Goal: Find contact information: Find contact information

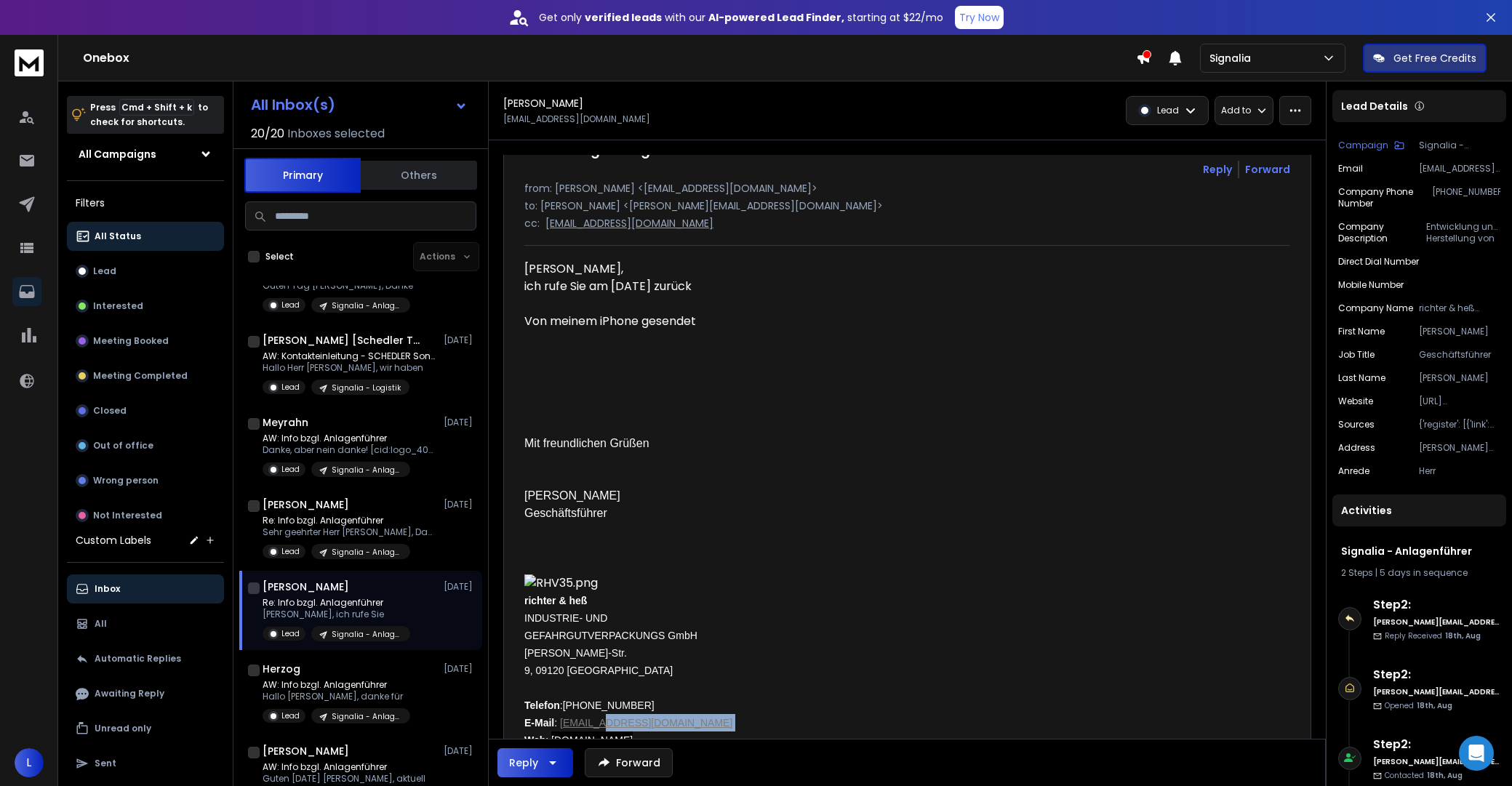
scroll to position [61, 0]
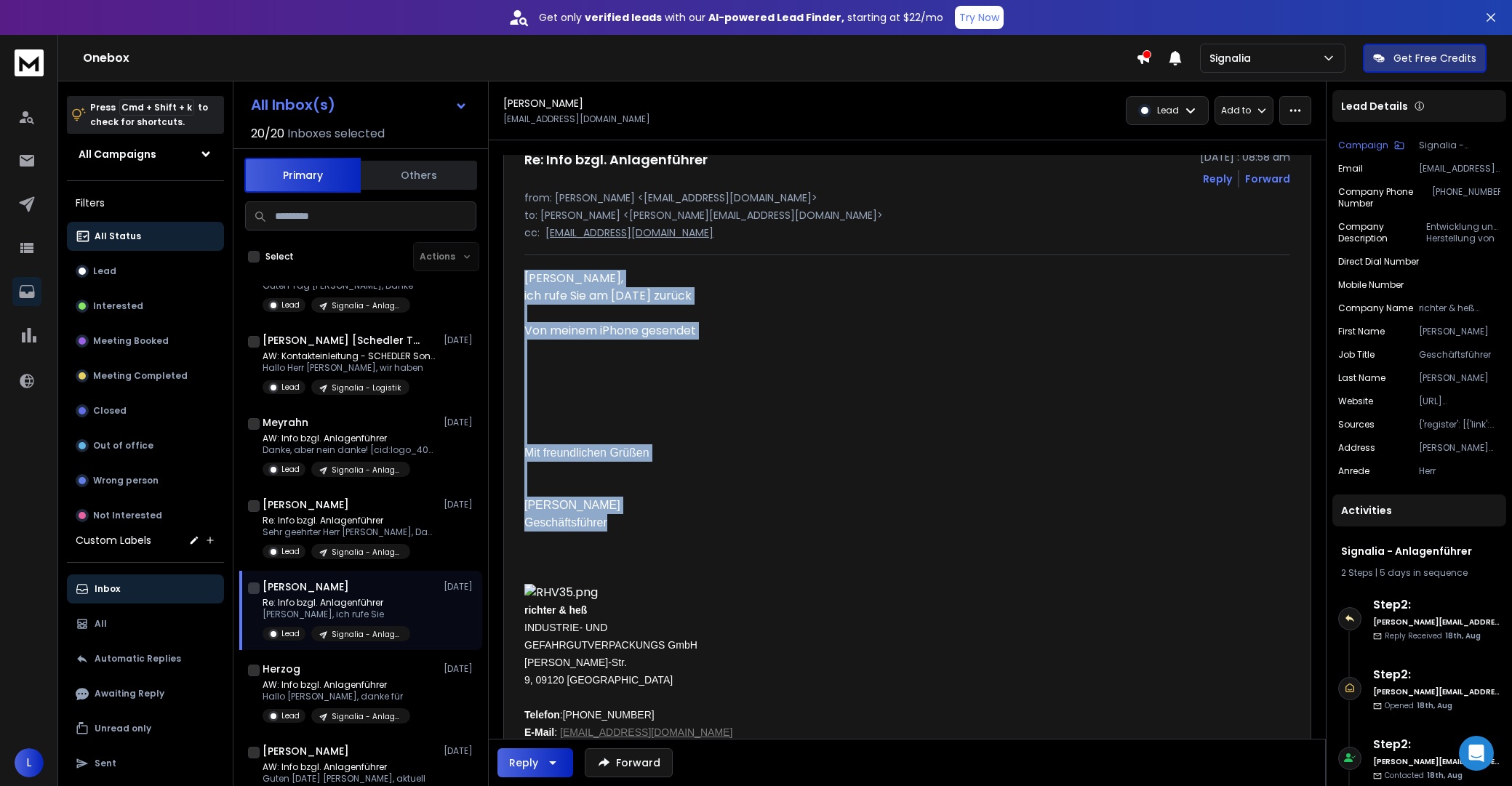
drag, startPoint x: 527, startPoint y: 277, endPoint x: 692, endPoint y: 526, distance: 298.7
copy div "[PERSON_NAME], ich rufe Sie am [DATE] zurück Von meinem iPhone gesendet Mit fre…"
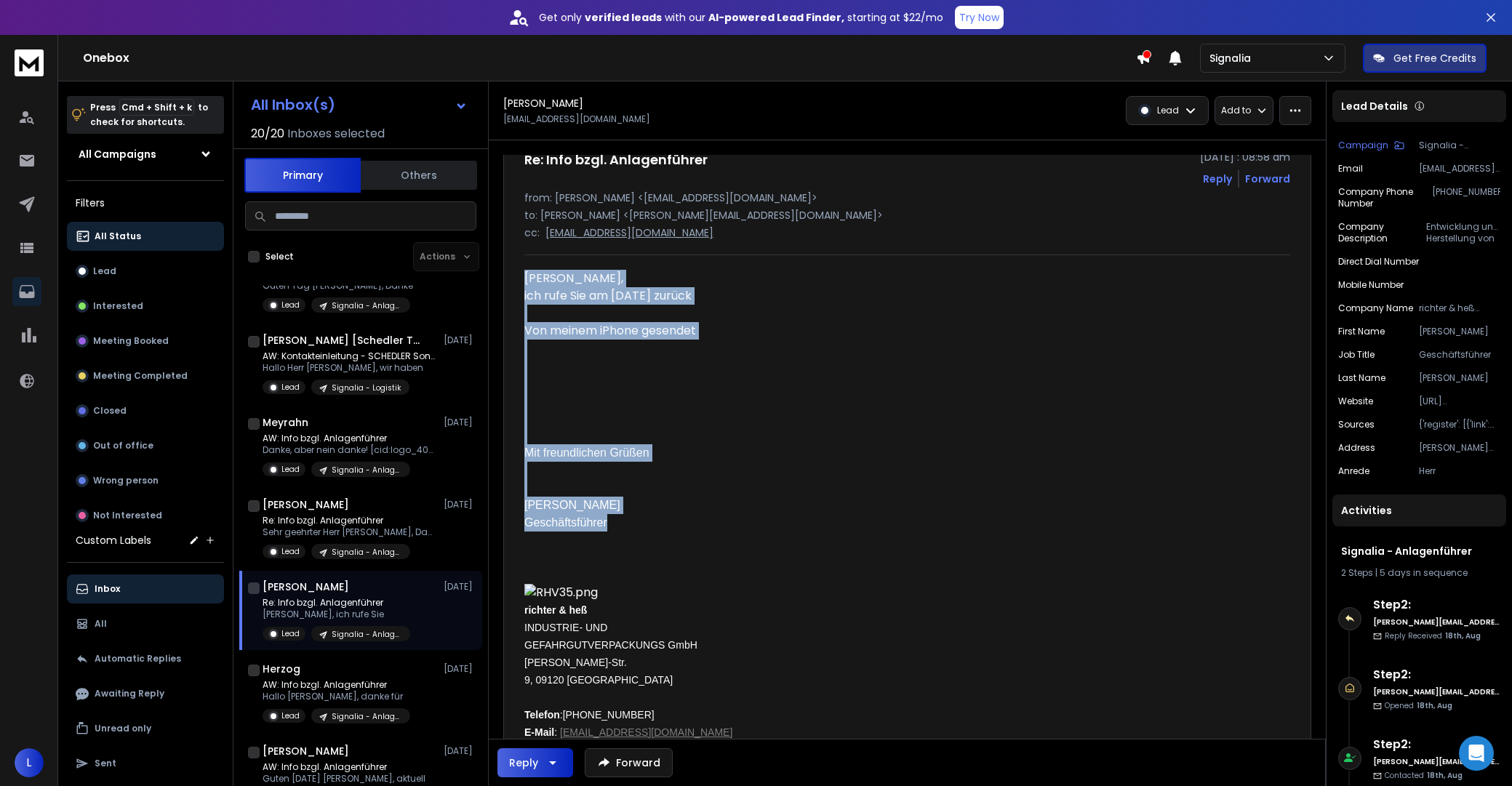
drag, startPoint x: 524, startPoint y: 282, endPoint x: 663, endPoint y: 517, distance: 273.0
copy div "[PERSON_NAME], ich rufe Sie am [DATE] zurück Von meinem iPhone gesendet Mit fre…"
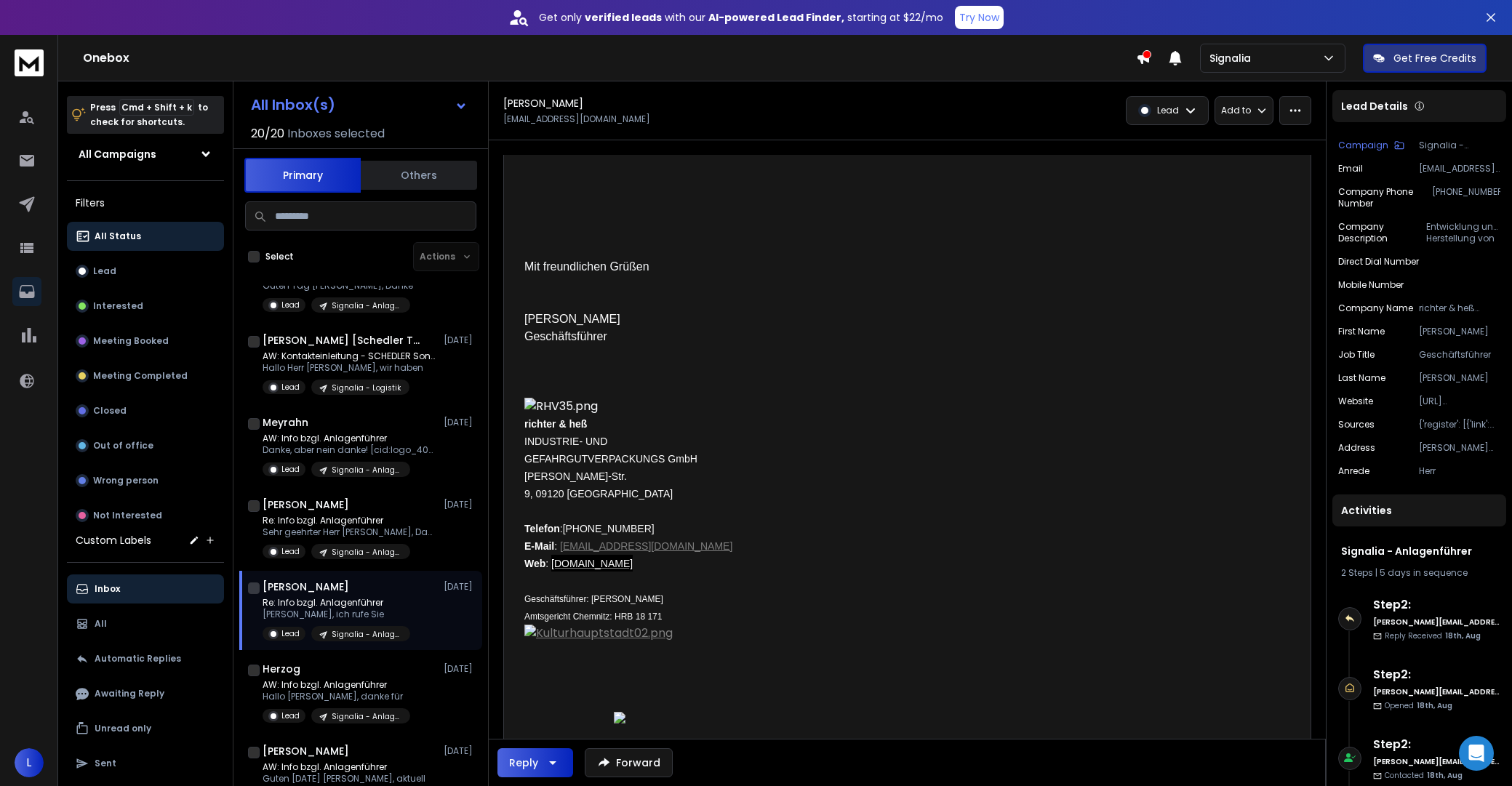
scroll to position [262, 0]
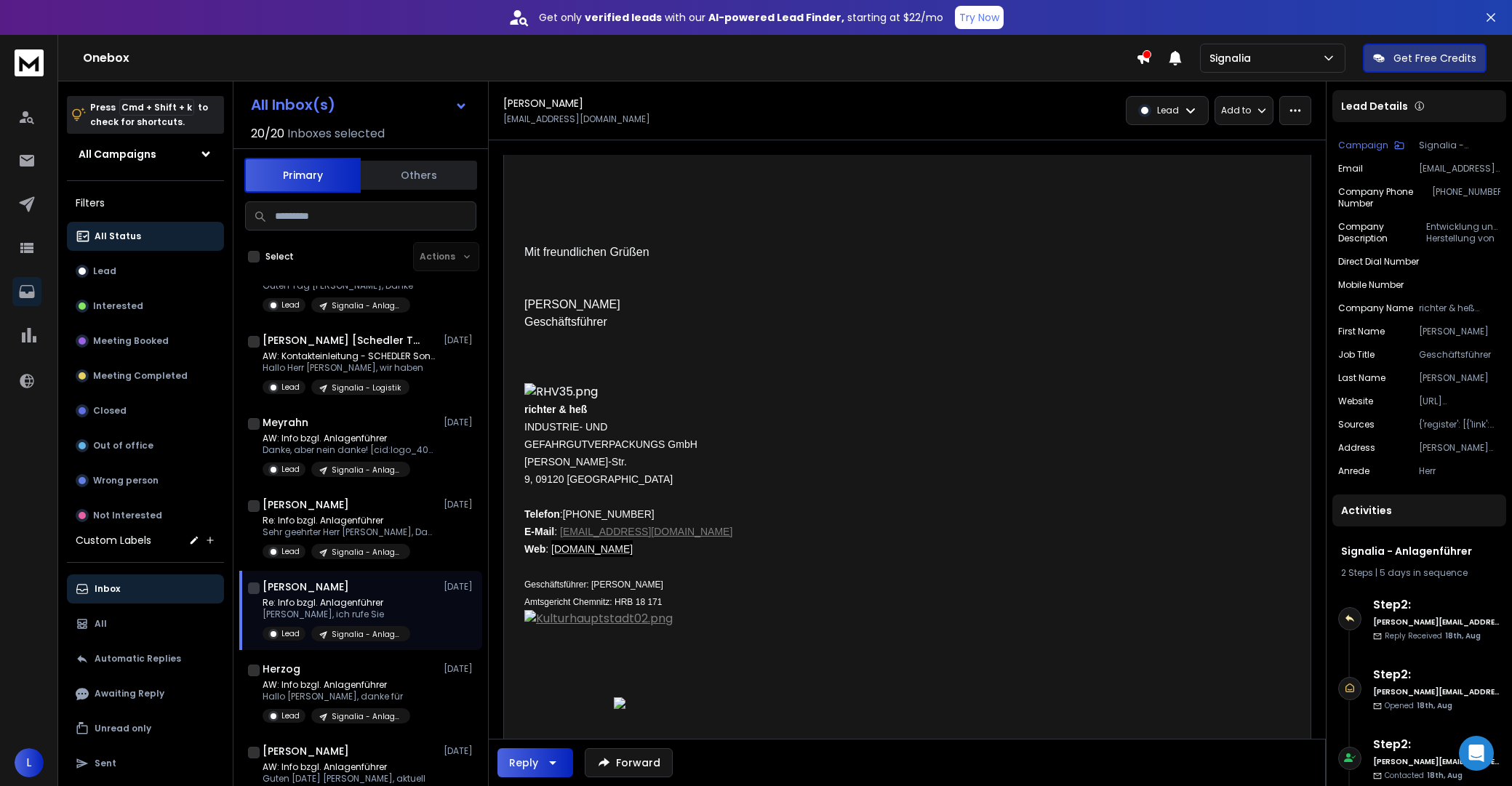
drag, startPoint x: 651, startPoint y: 531, endPoint x: 565, endPoint y: 530, distance: 86.0
click at [565, 530] on p "Telefon : [PHONE_NUMBER] E-Mail : [PERSON_NAME][EMAIL_ADDRESS][DOMAIN_NAME] Web…" at bounding box center [737, 531] width 425 height 53
copy font "[PHONE_NUMBER]"
drag, startPoint x: 689, startPoint y: 548, endPoint x: 562, endPoint y: 557, distance: 127.3
click at [562, 557] on p "Telefon : [PHONE_NUMBER] E-Mail : [PERSON_NAME][EMAIL_ADDRESS][DOMAIN_NAME] Web…" at bounding box center [737, 531] width 425 height 53
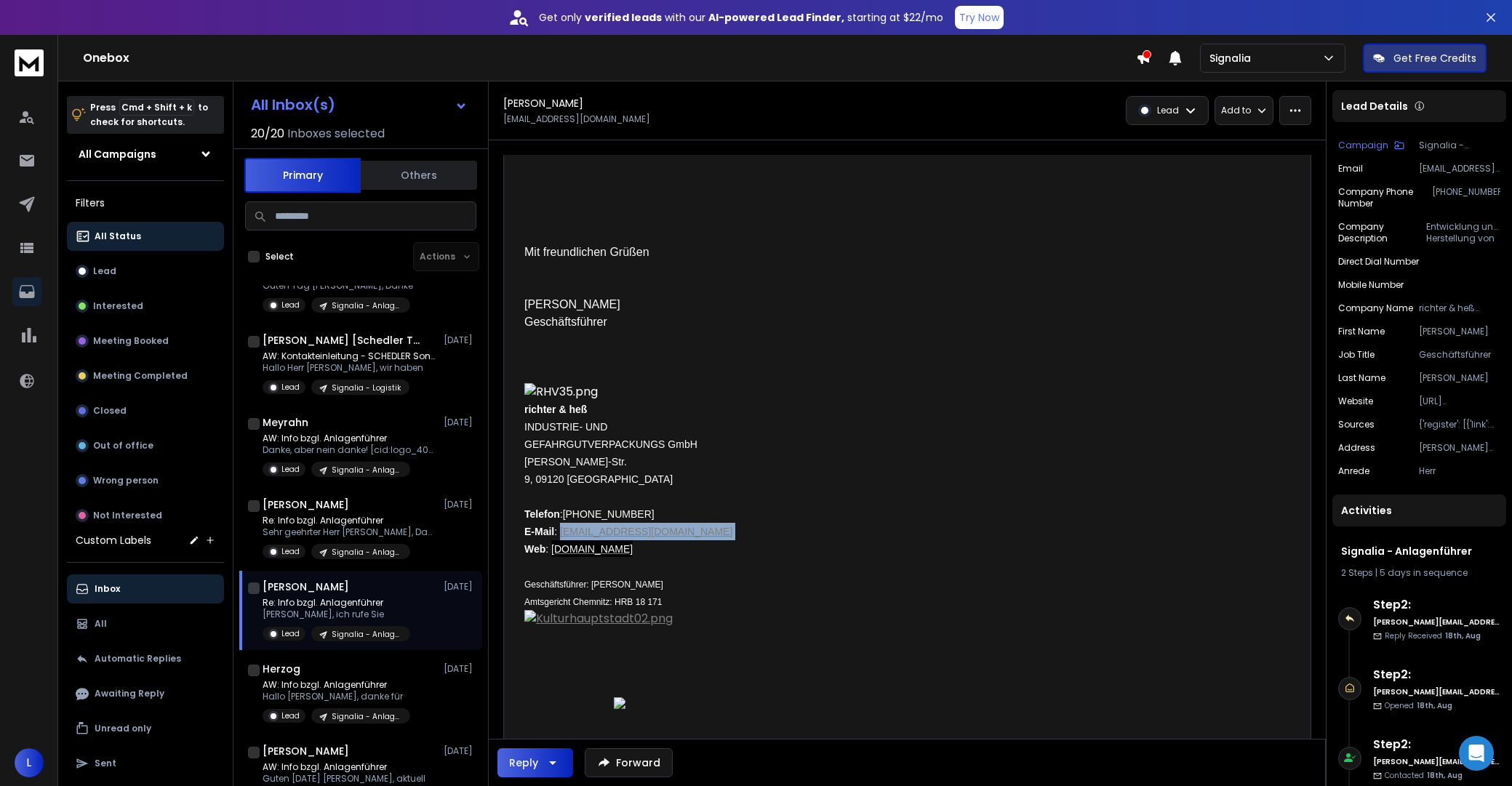
copy span "[EMAIL_ADDRESS][DOMAIN_NAME]"
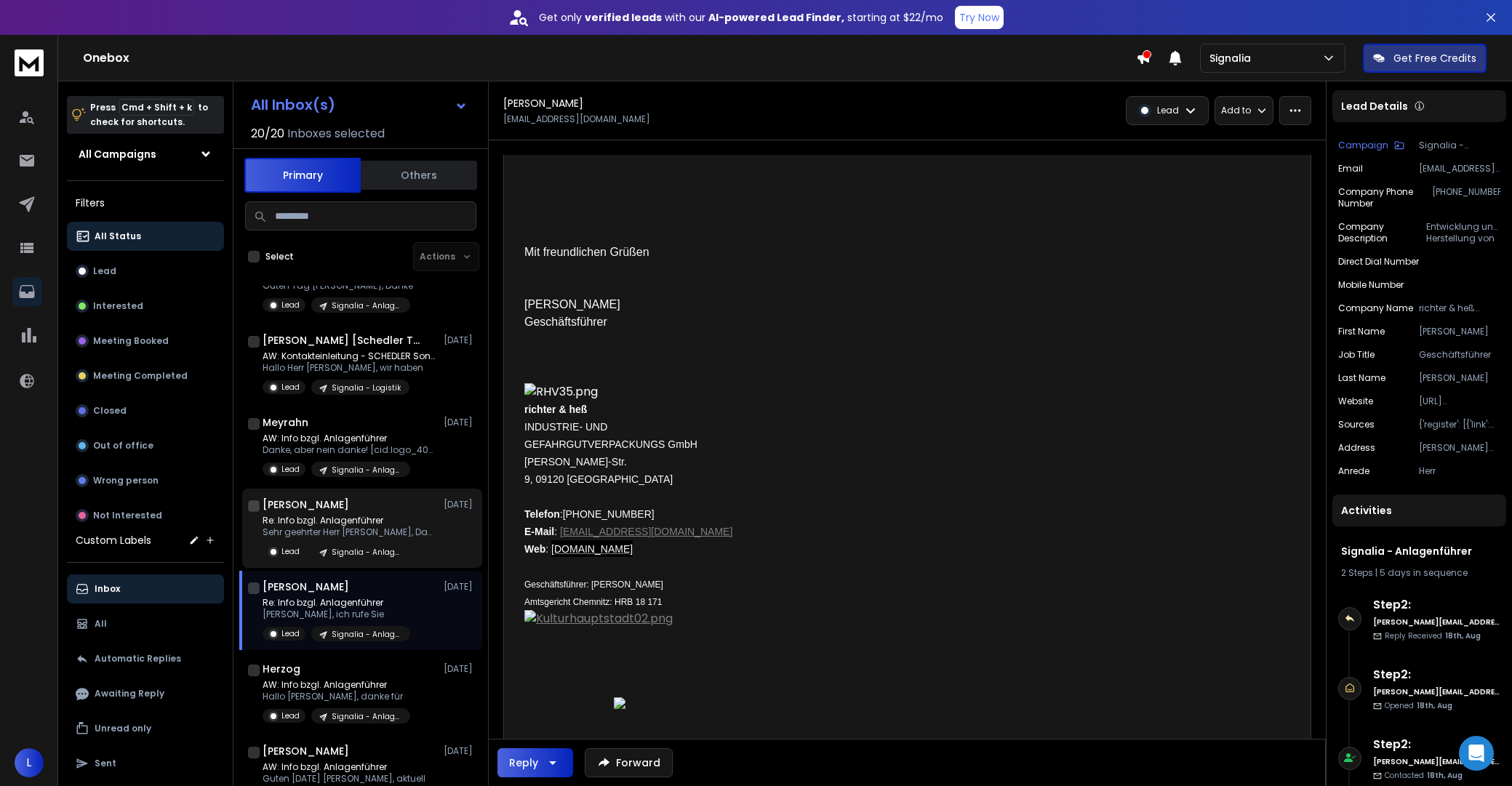
click at [392, 520] on p "Re: Info bzgl. Anlagenführer" at bounding box center [350, 520] width 175 height 11
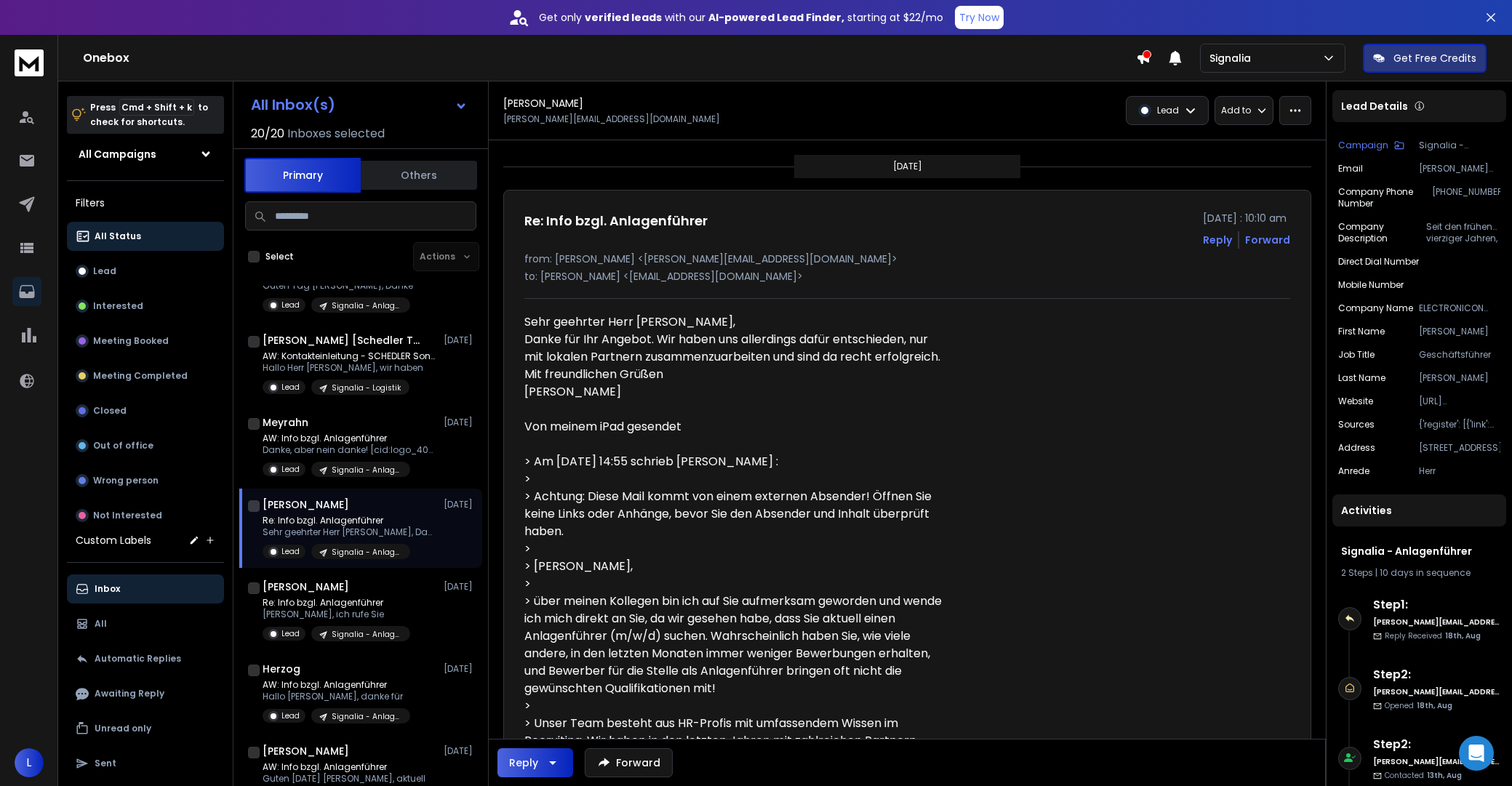
scroll to position [0, 0]
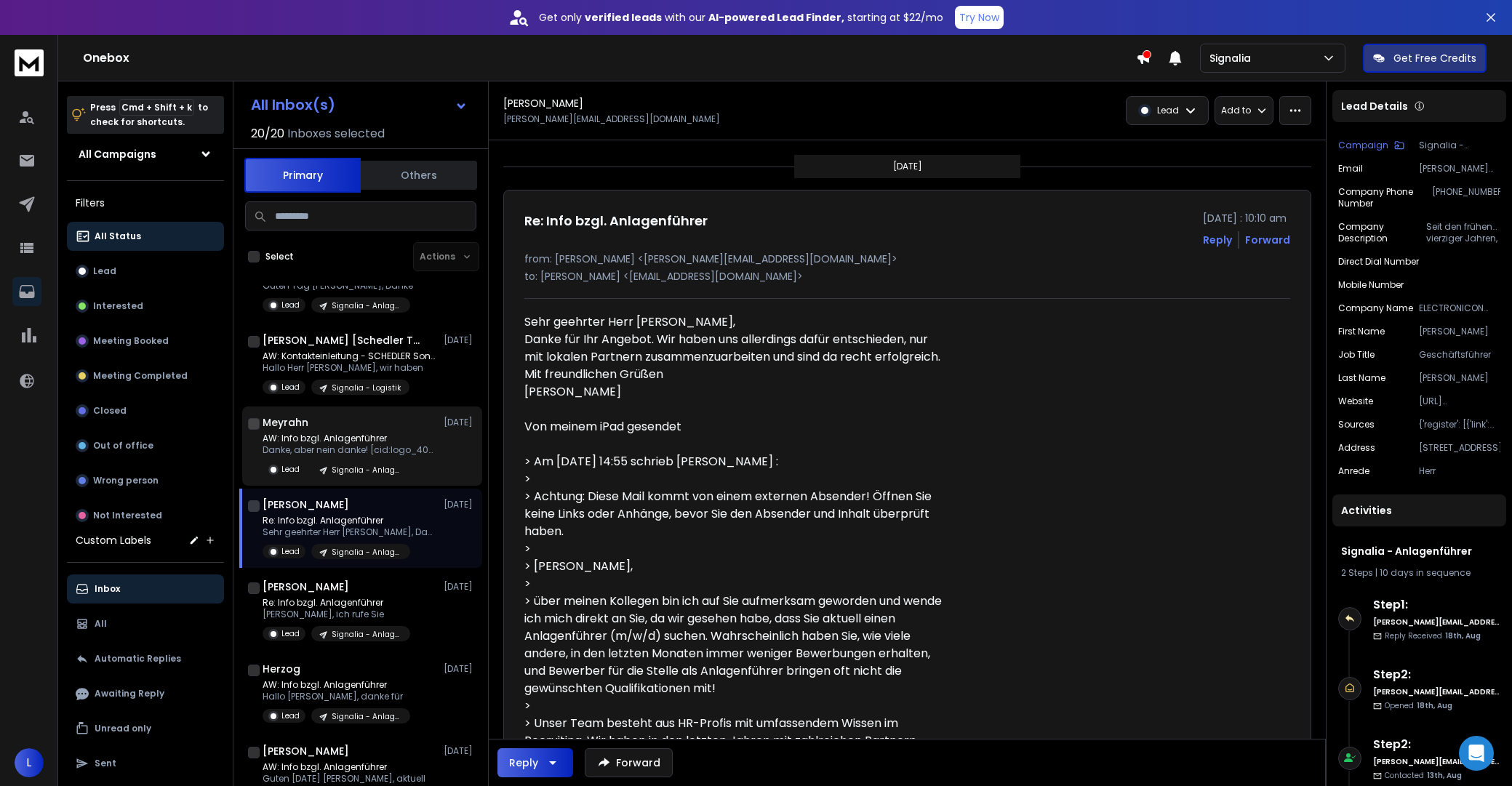
click at [359, 444] on p "Danke, aber nein danke! [cid:logo_400_52034bab-be60-46b2-b5c6-2703f7928366.png]…" at bounding box center [350, 449] width 175 height 11
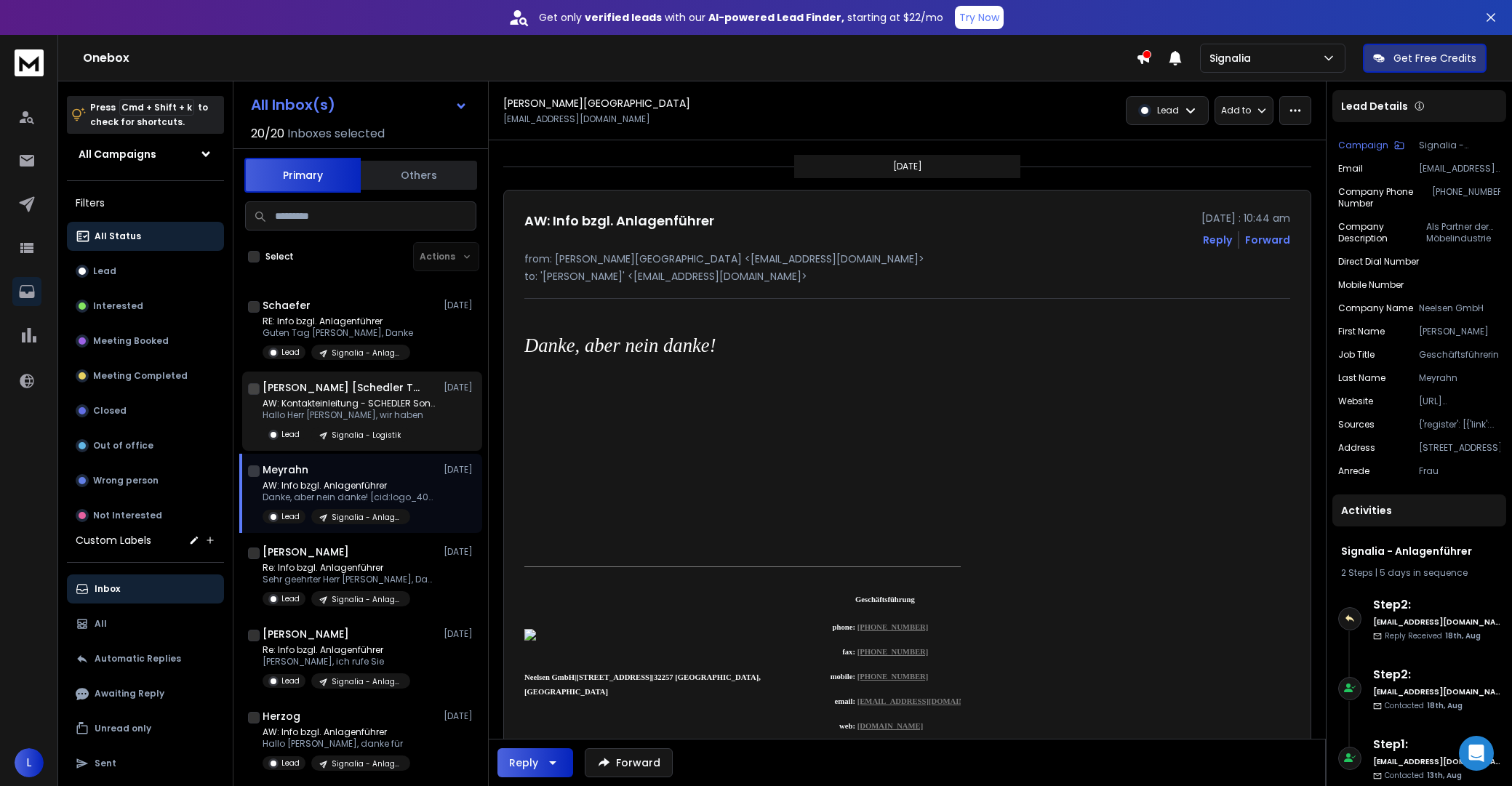
click at [358, 391] on h1 "[PERSON_NAME] [Schedler Transport-Logistik GmbH]" at bounding box center [342, 387] width 160 height 15
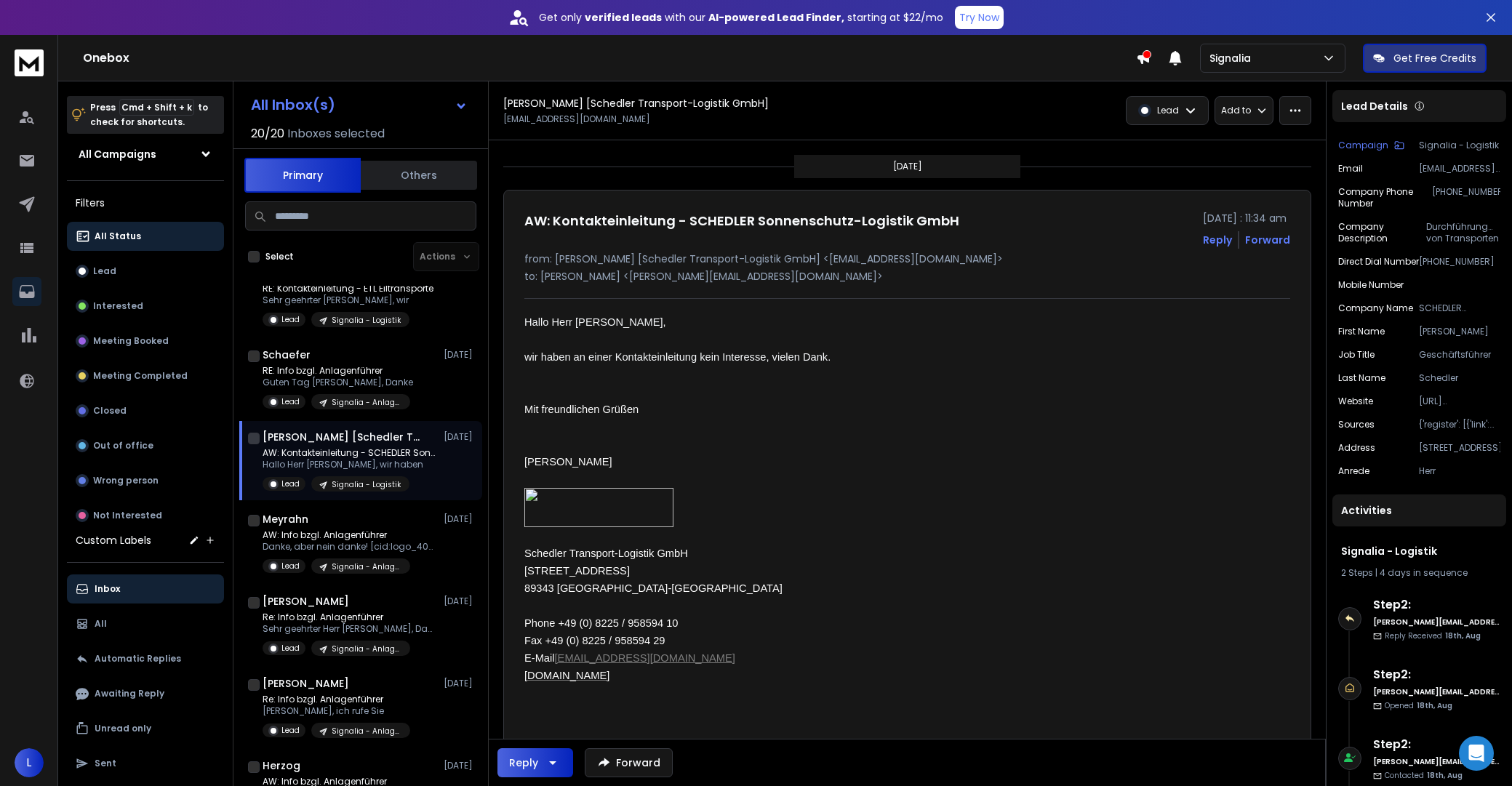
scroll to position [607, 0]
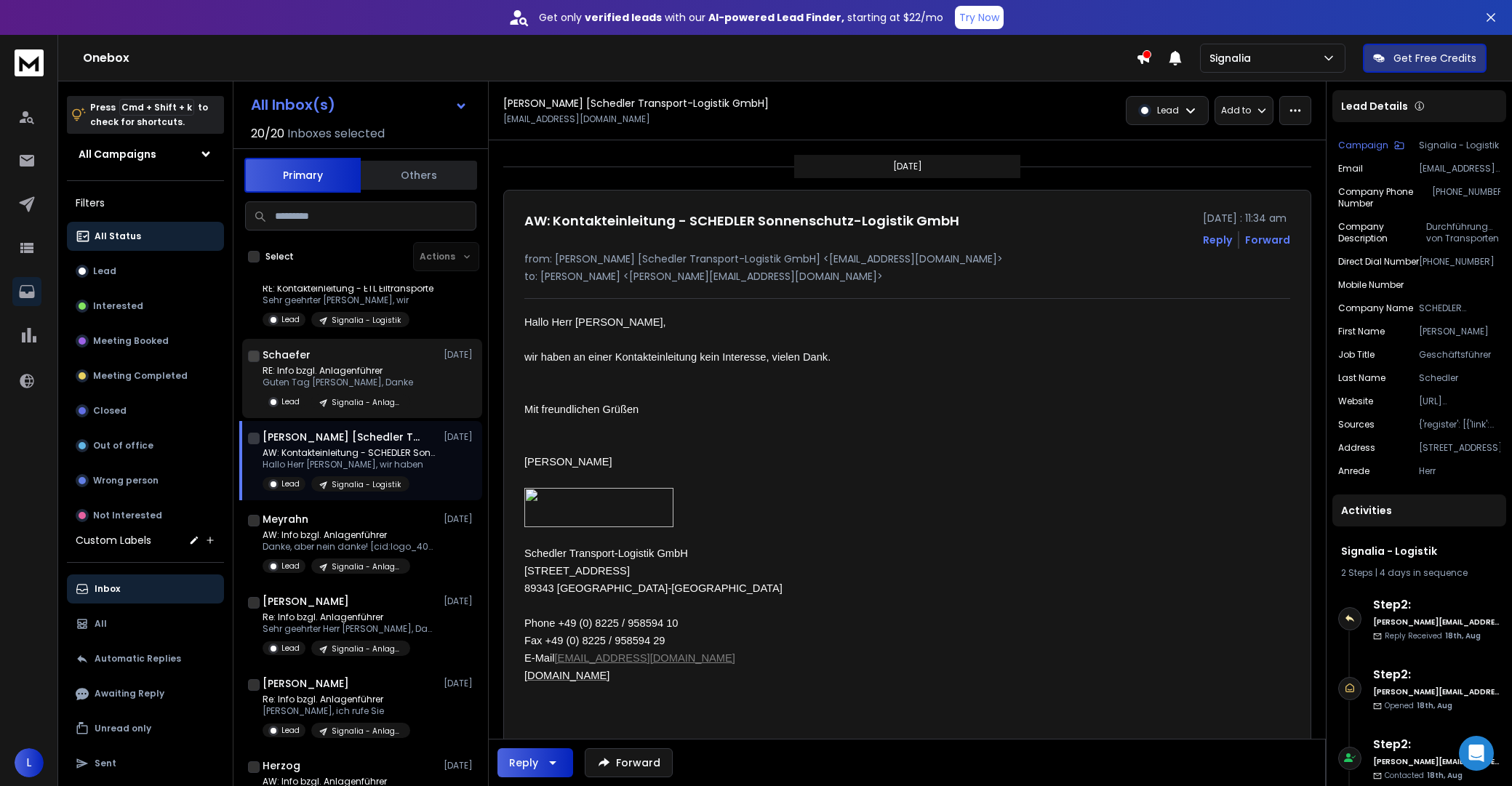
click at [364, 365] on p "RE: Info bzgl. Anlagenführer" at bounding box center [338, 371] width 150 height 11
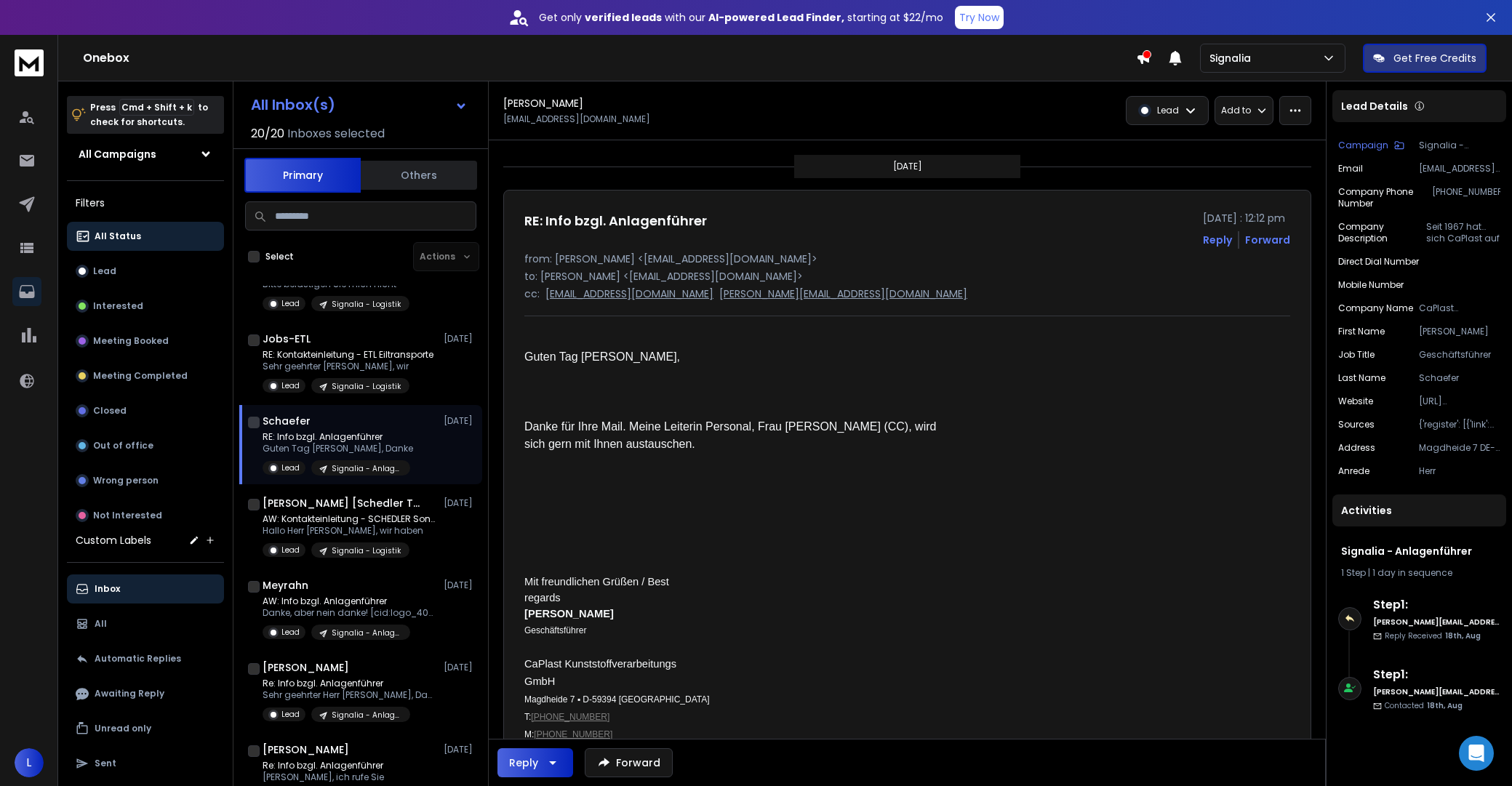
scroll to position [541, 0]
drag, startPoint x: 708, startPoint y: 258, endPoint x: 762, endPoint y: 257, distance: 54.0
click at [762, 257] on p "from: [PERSON_NAME] <[EMAIL_ADDRESS][DOMAIN_NAME]>" at bounding box center [907, 258] width 766 height 15
copy p "[DOMAIN_NAME]"
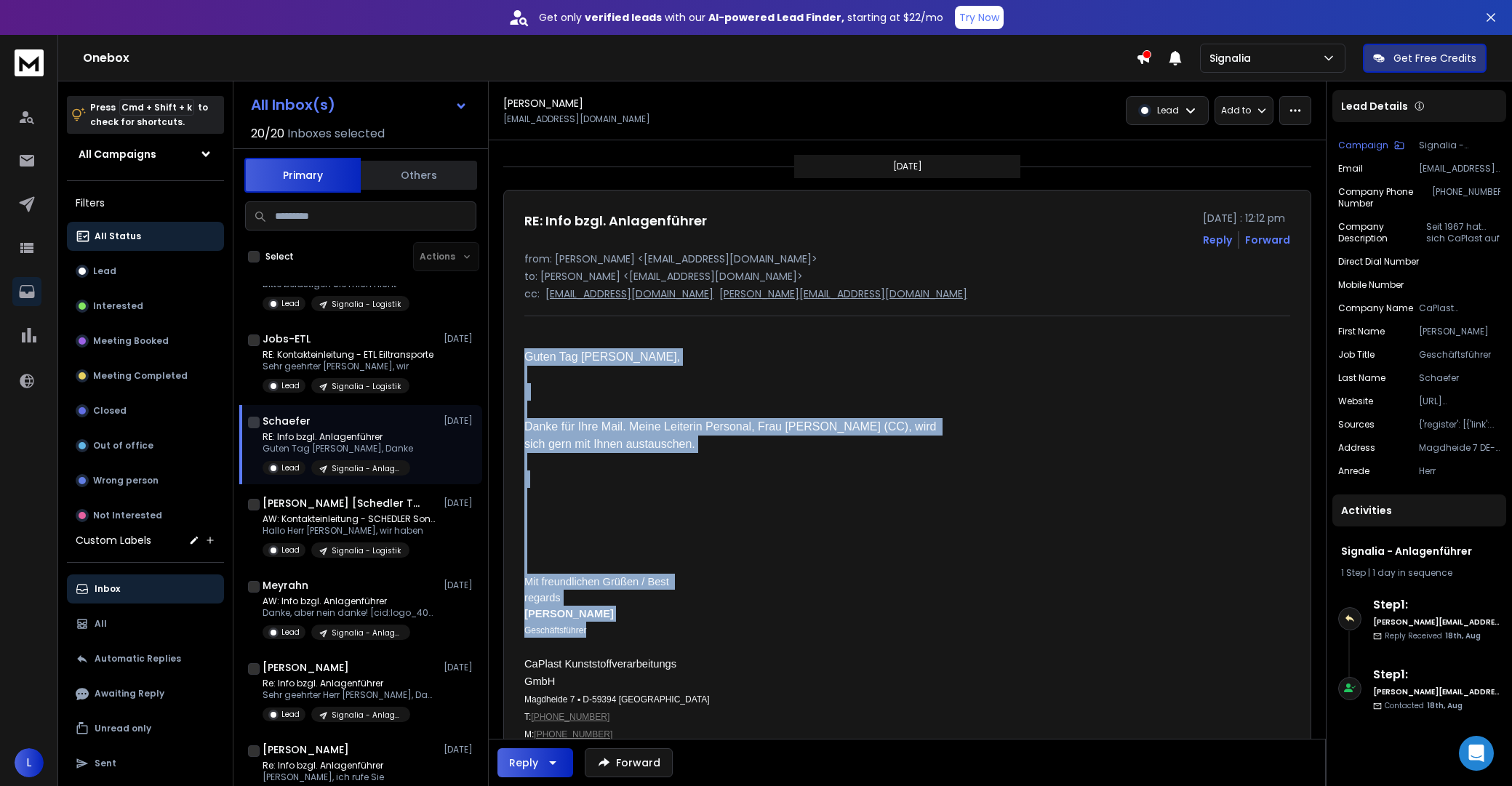
drag, startPoint x: 524, startPoint y: 358, endPoint x: 618, endPoint y: 621, distance: 279.3
copy div "Guten Tag [PERSON_NAME], Danke für Ihre Mail. Meine Leiterin Personal, Frau [PE…"
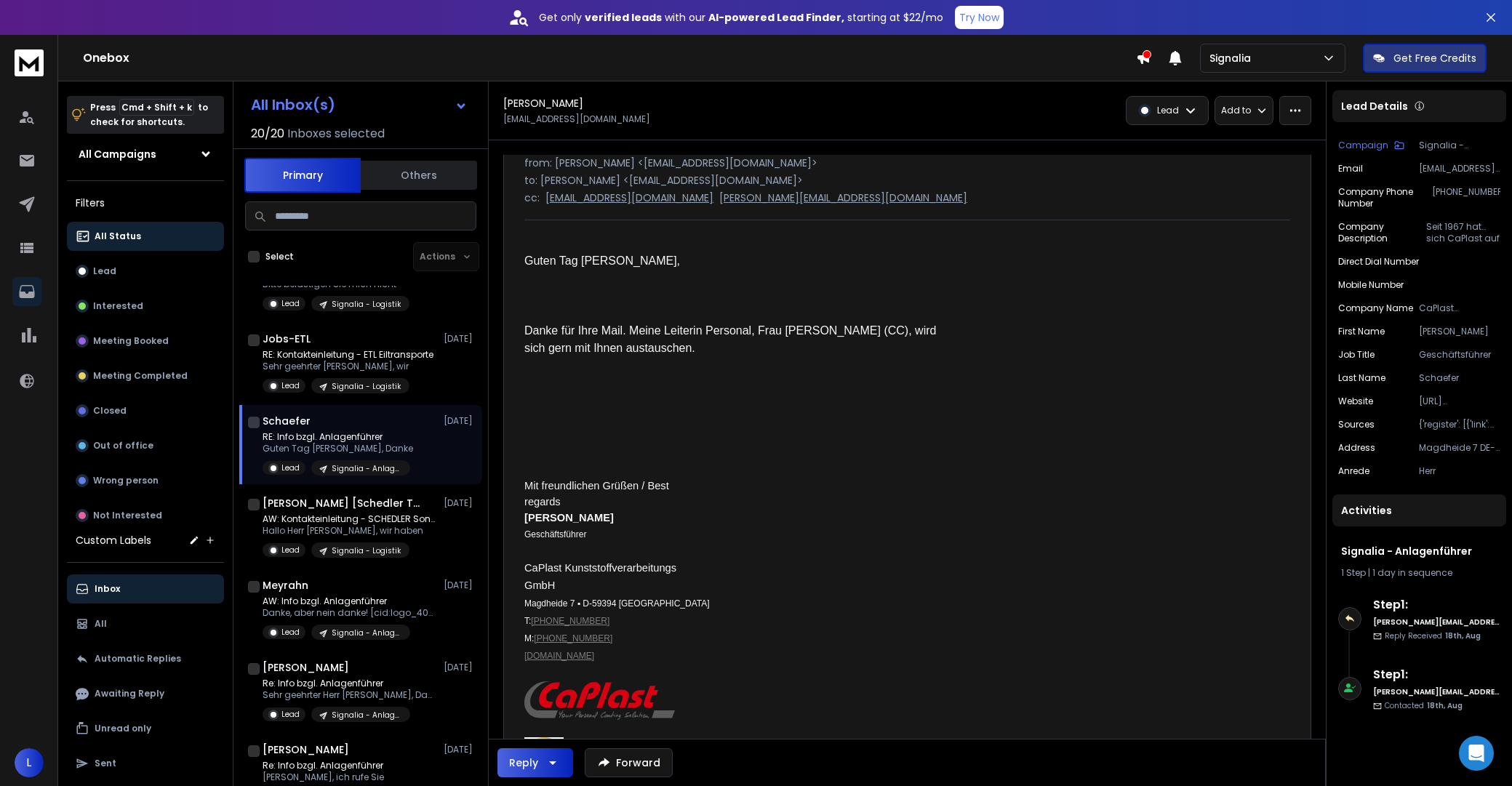
scroll to position [124, 0]
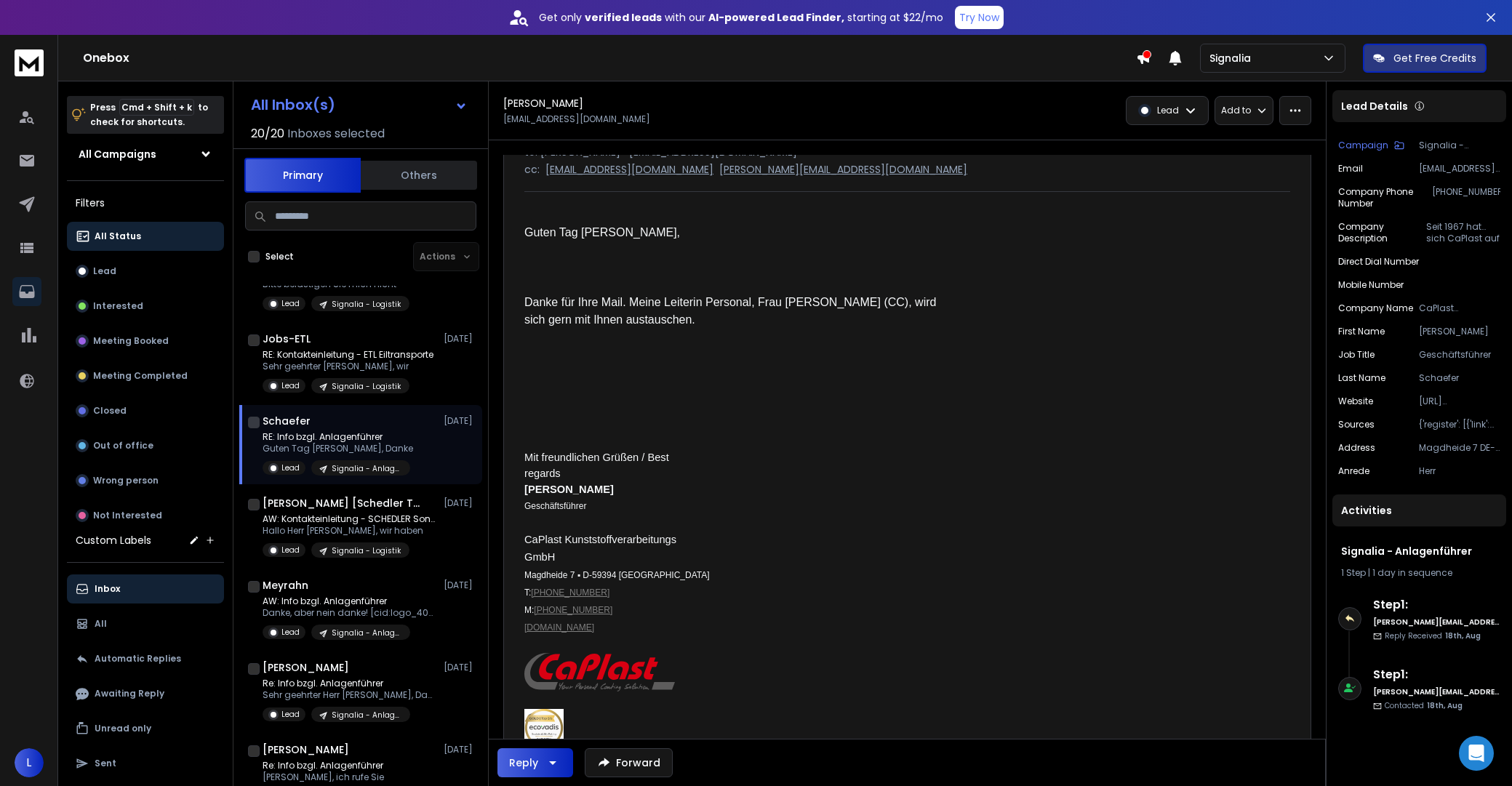
drag, startPoint x: 638, startPoint y: 606, endPoint x: 538, endPoint y: 605, distance: 100.0
copy div "M: [PHONE_NUMBER]"
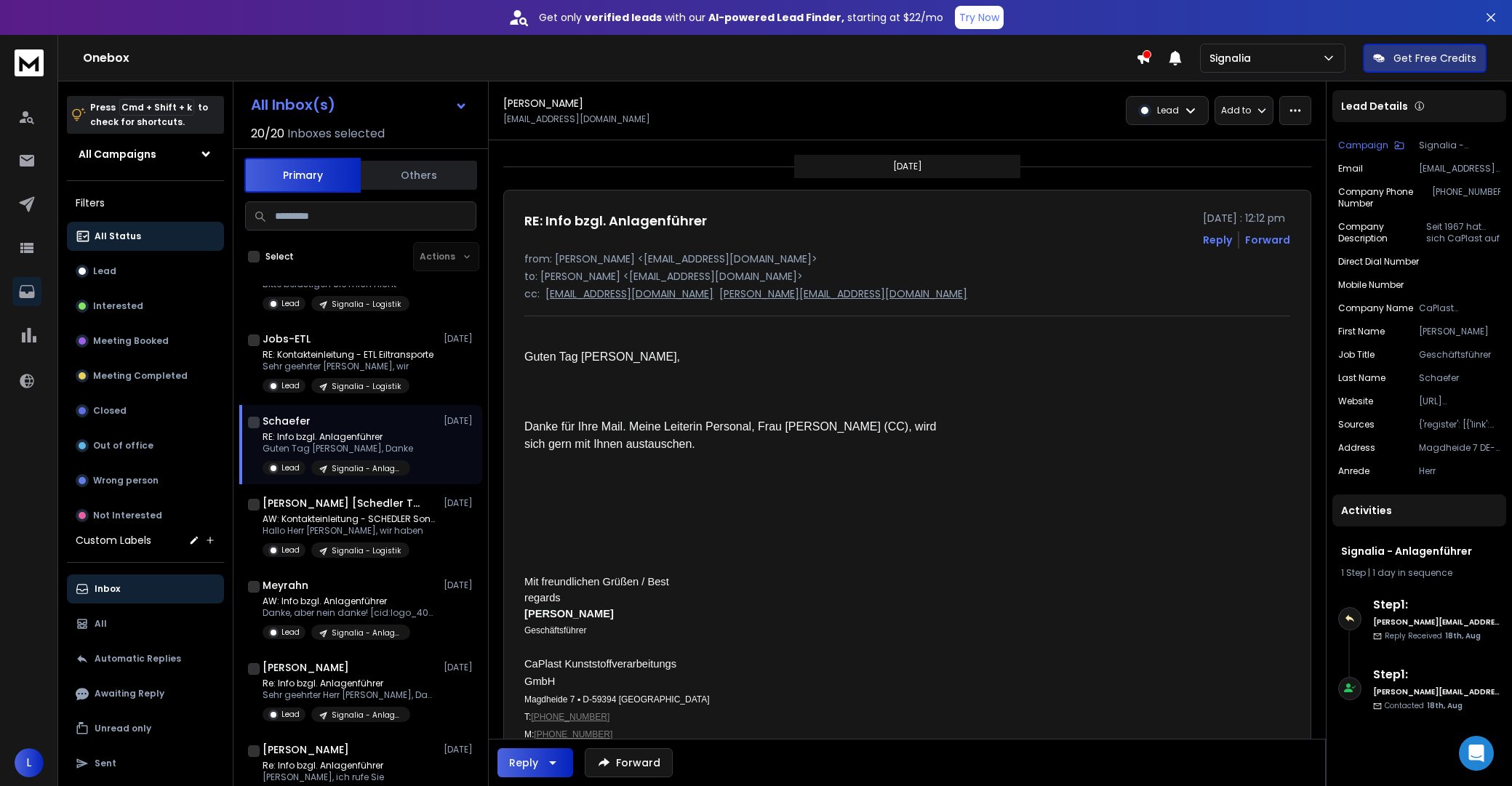
scroll to position [0, 0]
drag, startPoint x: 652, startPoint y: 260, endPoint x: 760, endPoint y: 261, distance: 108.0
click at [760, 261] on p "from: [PERSON_NAME] <[EMAIL_ADDRESS][DOMAIN_NAME]>" at bounding box center [907, 258] width 766 height 15
copy p "[EMAIL_ADDRESS][DOMAIN_NAME]"
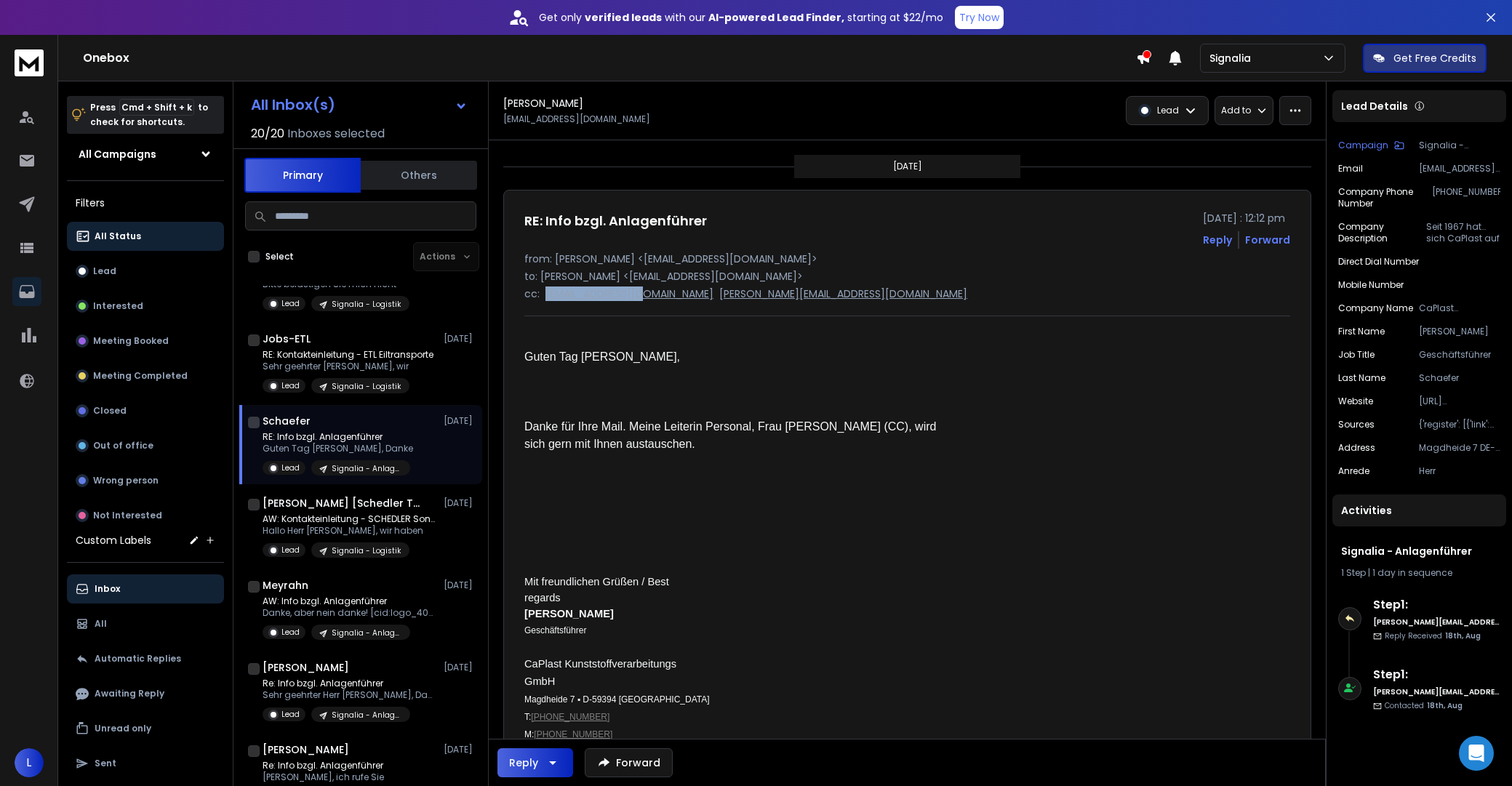
drag, startPoint x: 643, startPoint y: 299, endPoint x: 543, endPoint y: 296, distance: 100.0
click at [543, 296] on div "cc: [EMAIL_ADDRESS][DOMAIN_NAME] [PERSON_NAME][EMAIL_ADDRESS][DOMAIN_NAME]" at bounding box center [907, 294] width 766 height 15
copy p "[EMAIL_ADDRESS][DOMAIN_NAME]"
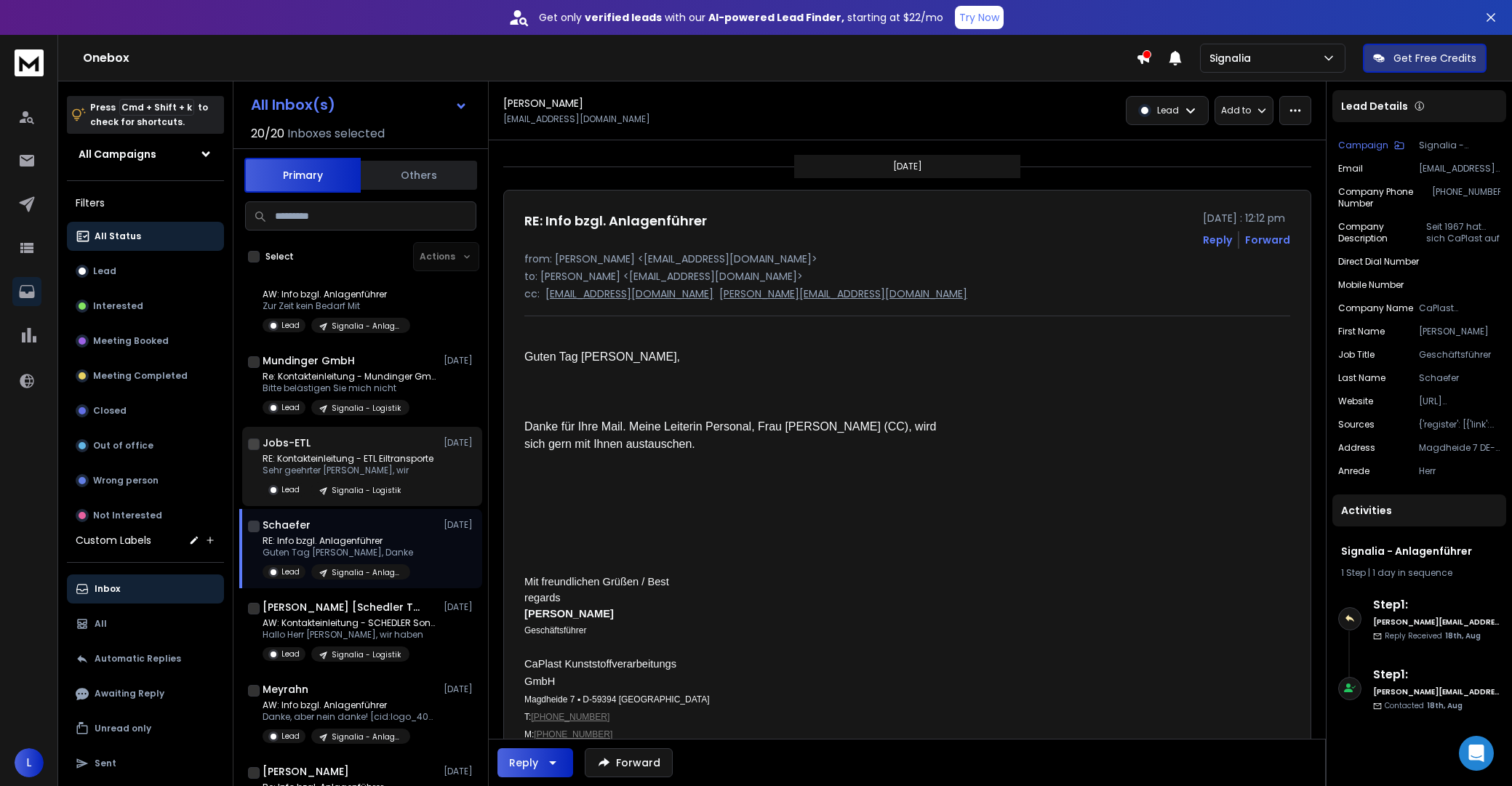
scroll to position [436, 0]
click at [352, 448] on div "Jobs-ETL [DATE]" at bounding box center [370, 443] width 214 height 15
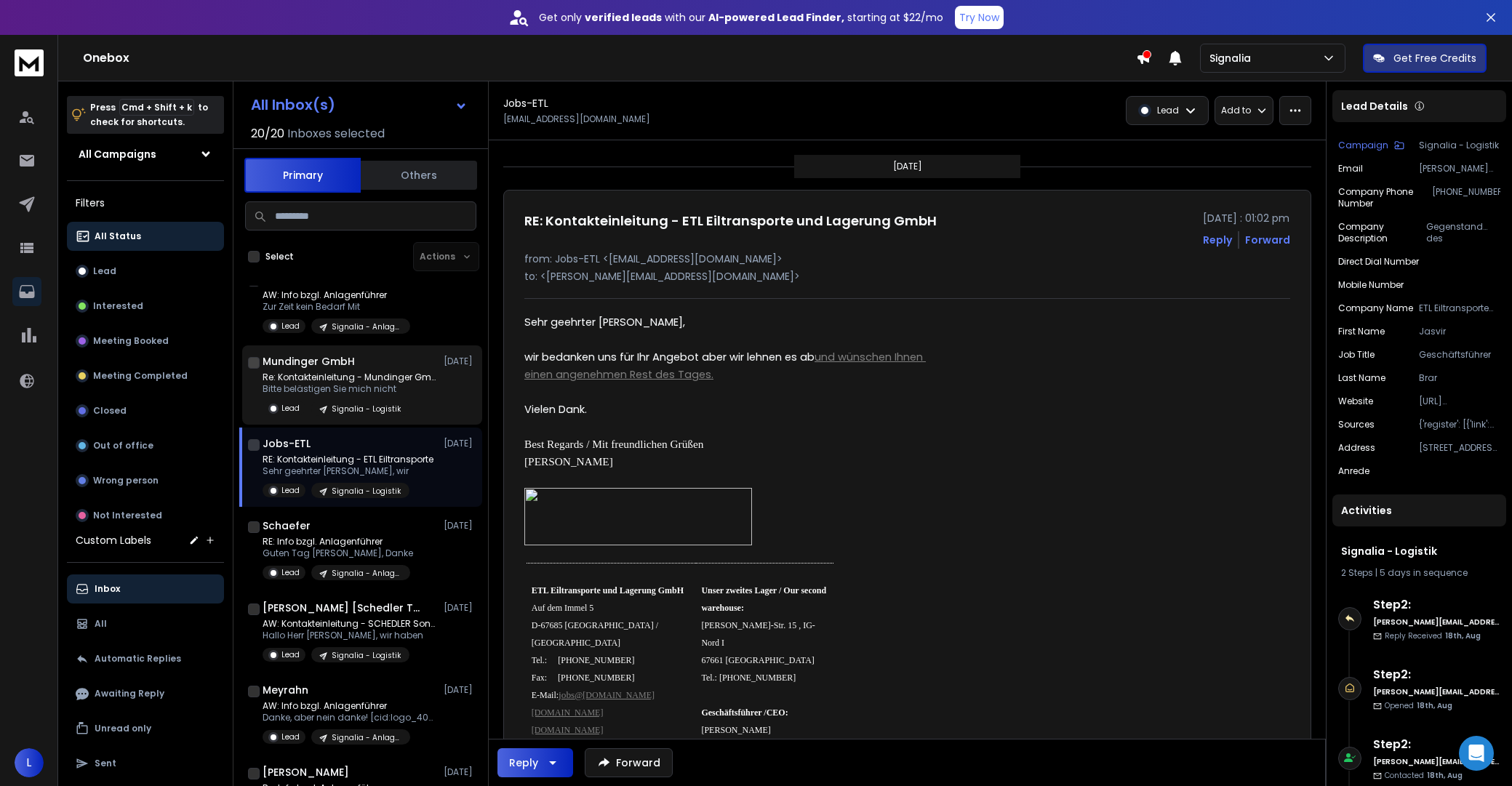
click at [372, 370] on div "Mundinger GmbH [DATE] Re: Kontakteinleitung - Mundinger GmbH Bitte belästigen S…" at bounding box center [370, 385] width 214 height 62
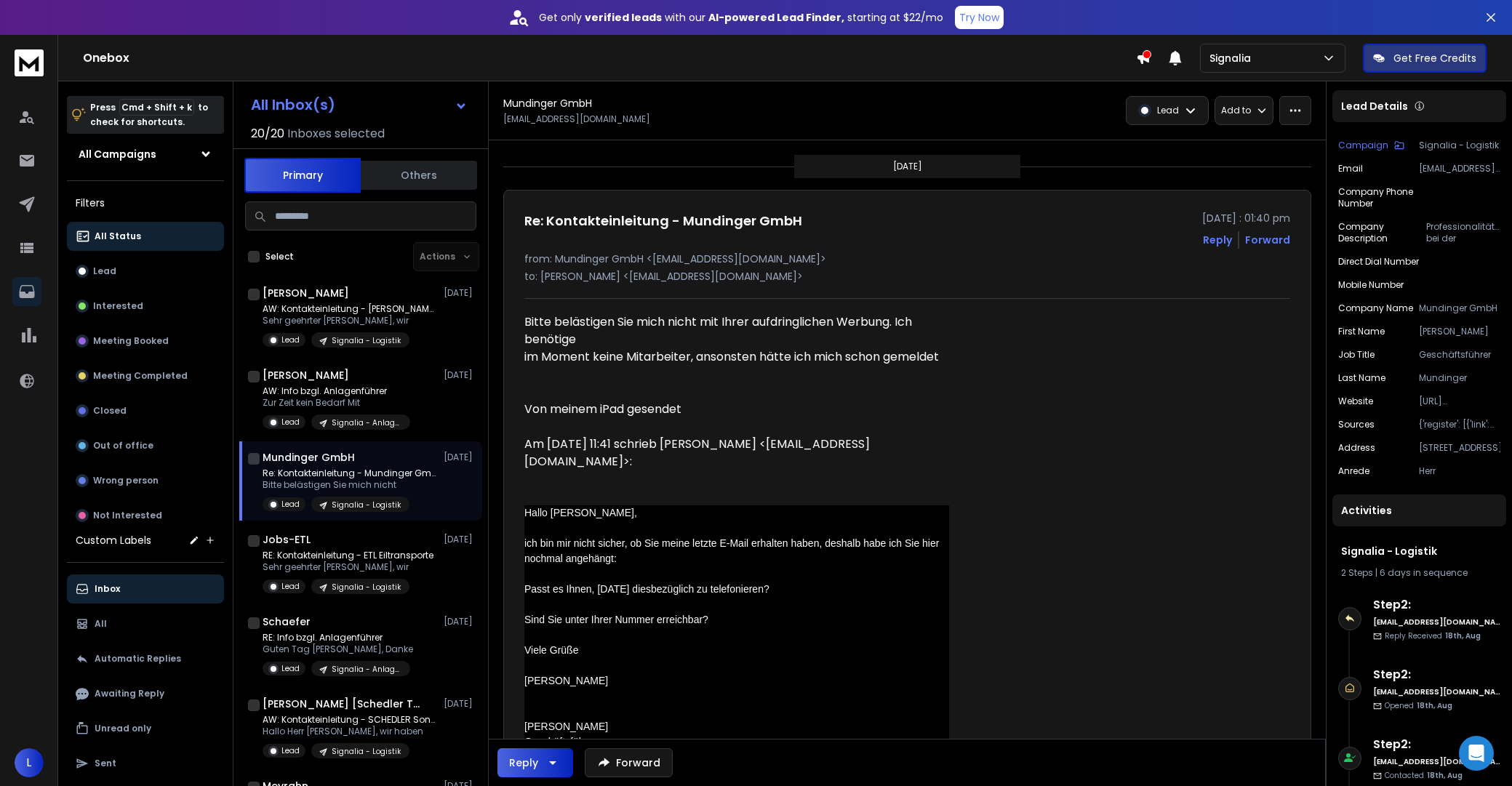
scroll to position [339, 0]
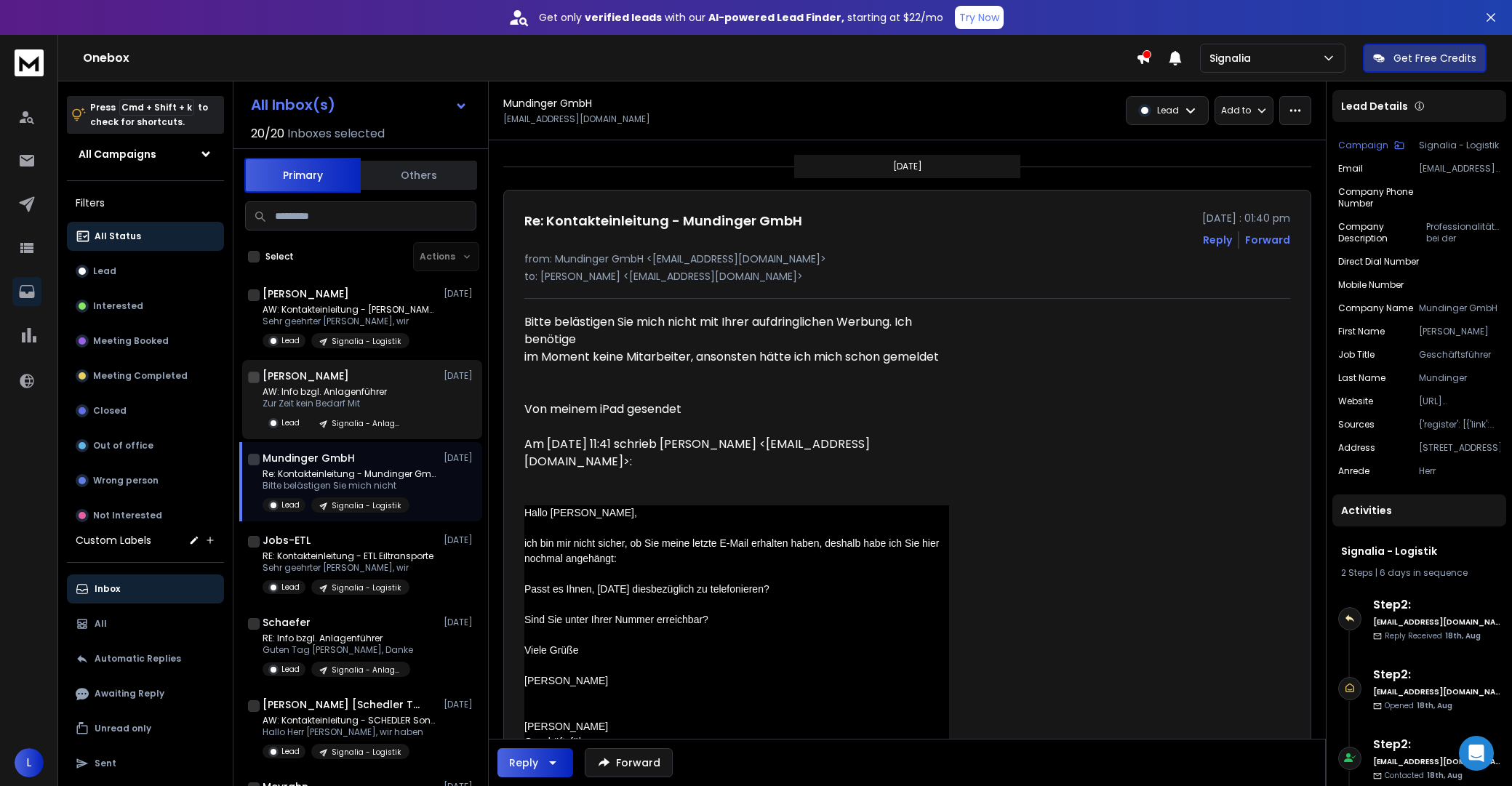
click at [382, 397] on p "Zur Zeit kein Bedarf Mit" at bounding box center [336, 403] width 148 height 11
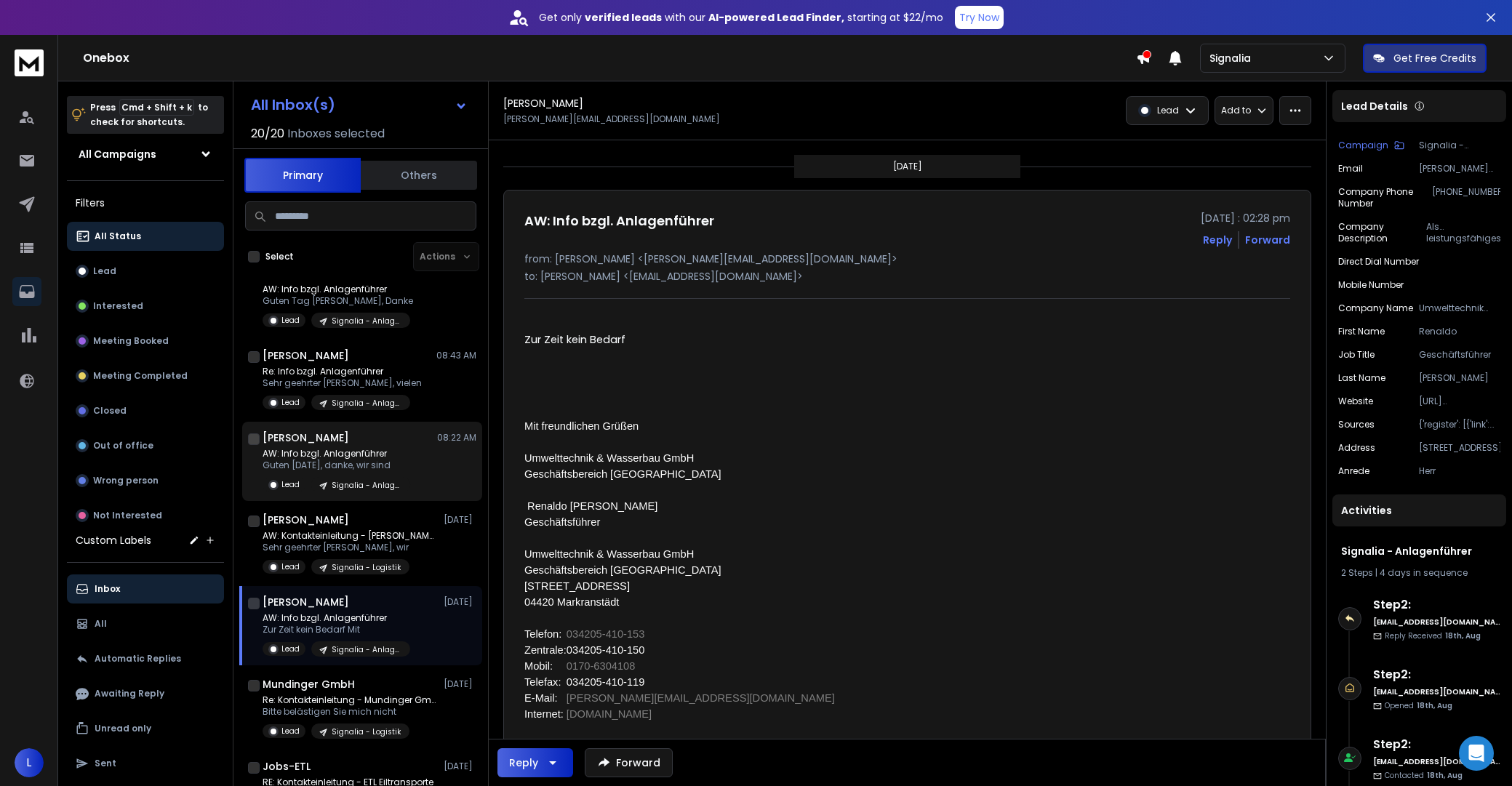
scroll to position [112, 0]
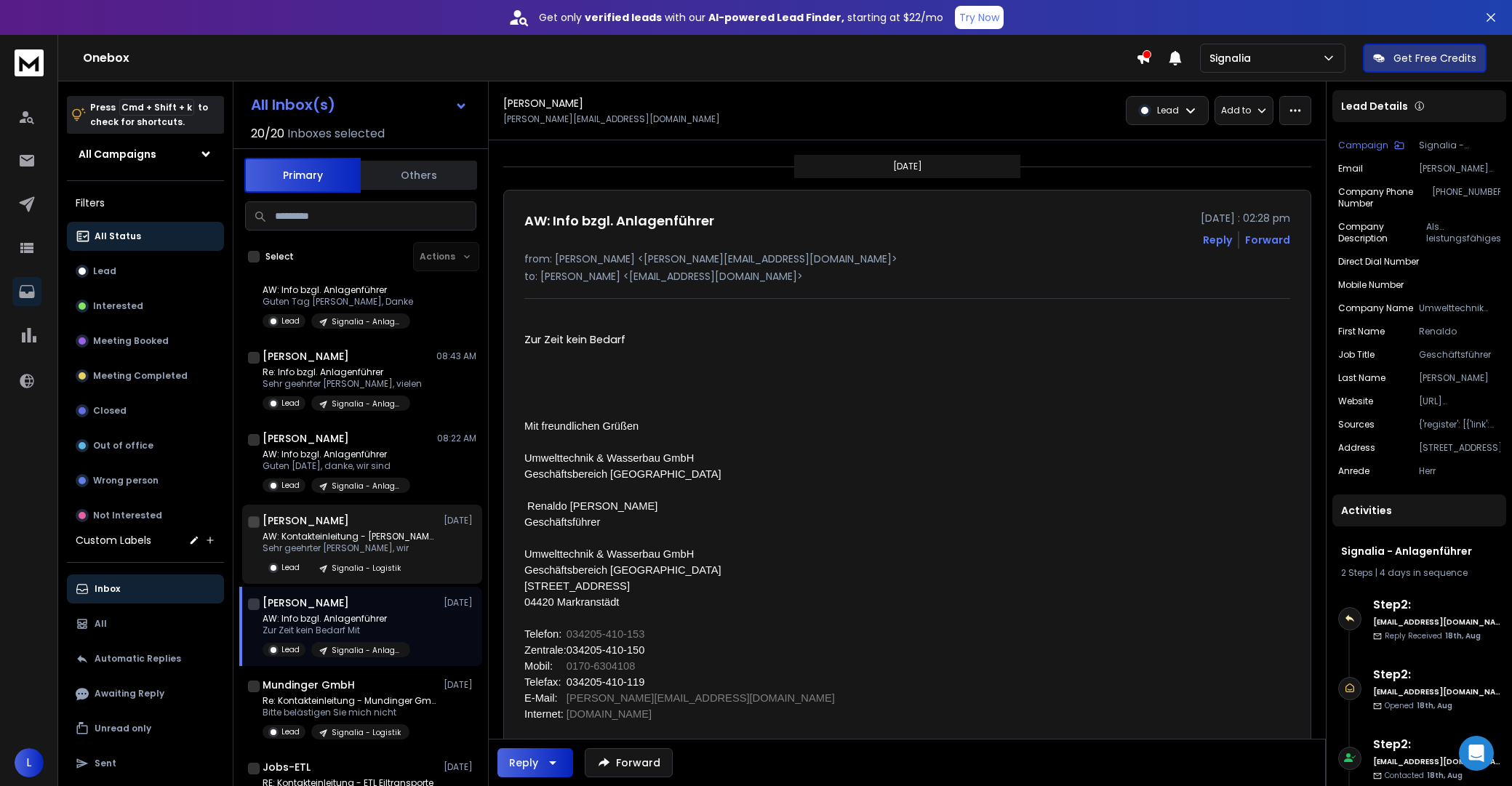
click at [389, 530] on div "[PERSON_NAME] [DATE] AW: Kontakteinleitung - [PERSON_NAME] geehrter Herr [PERSO…" at bounding box center [370, 544] width 214 height 62
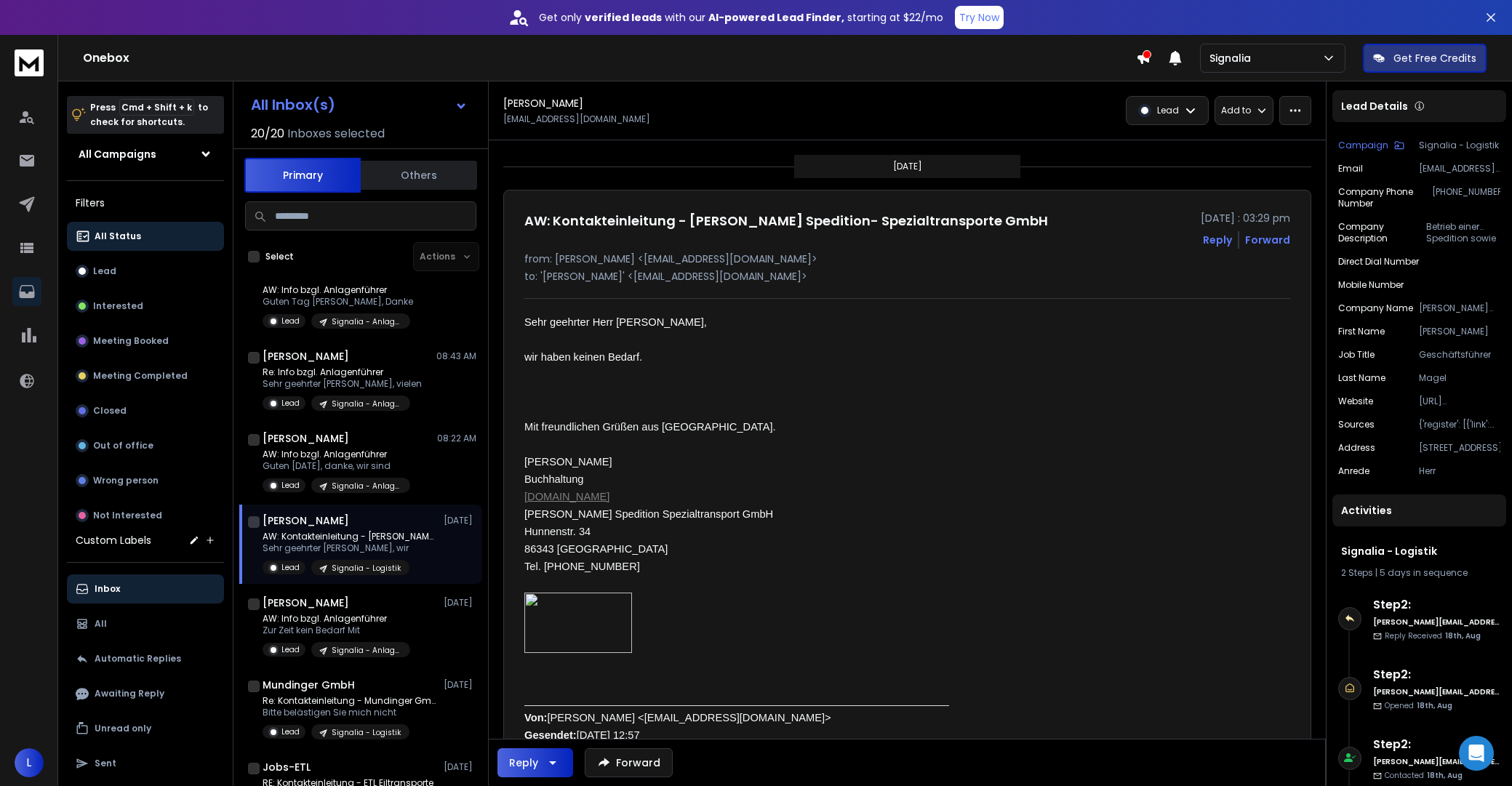
click at [609, 496] on link "[DOMAIN_NAME]" at bounding box center [567, 496] width 85 height 11
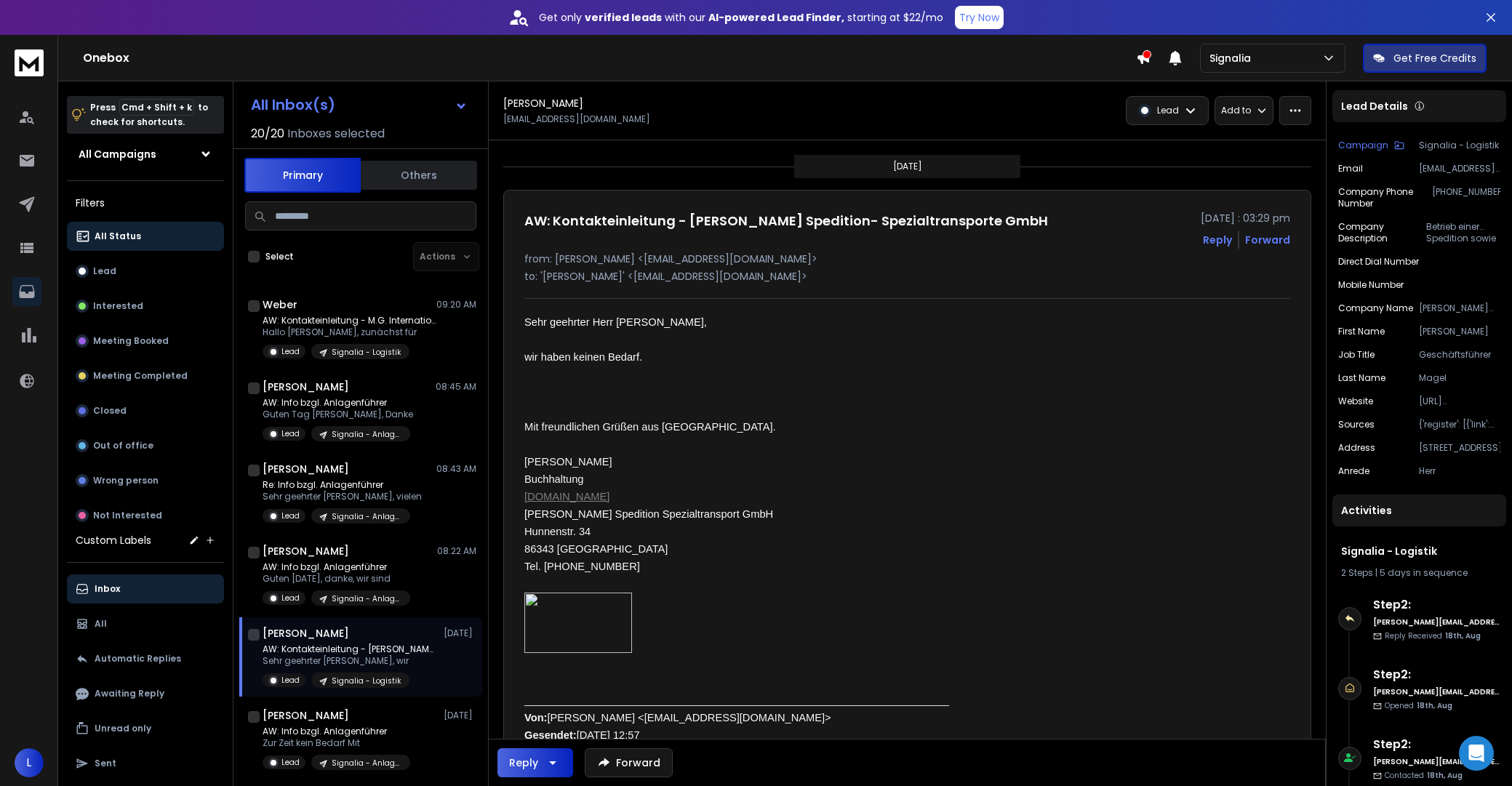
scroll to position [0, 0]
